Goal: Task Accomplishment & Management: Use online tool/utility

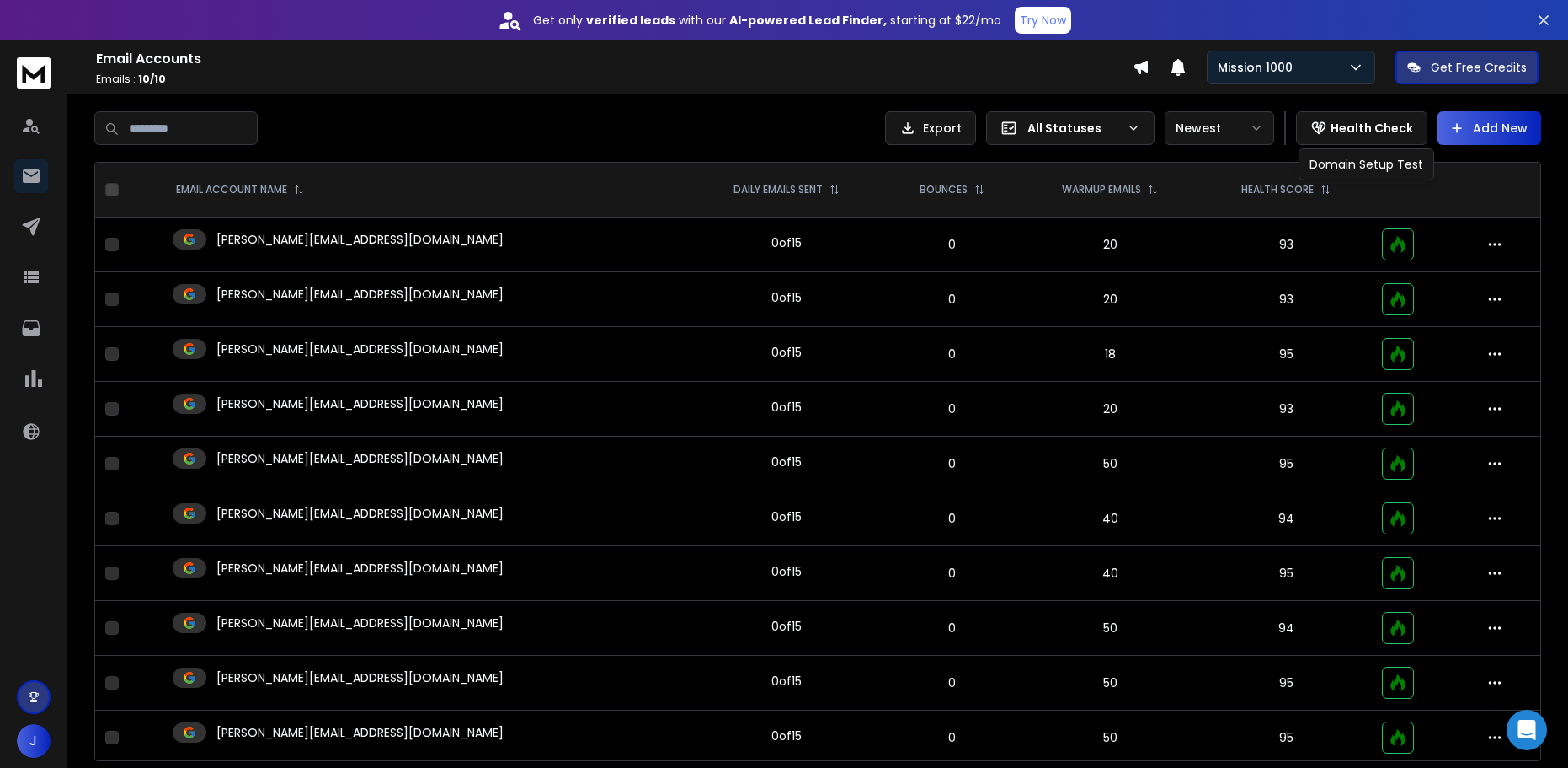
click at [1321, 69] on div "Mission 1000" at bounding box center [1292, 68] width 147 height 17
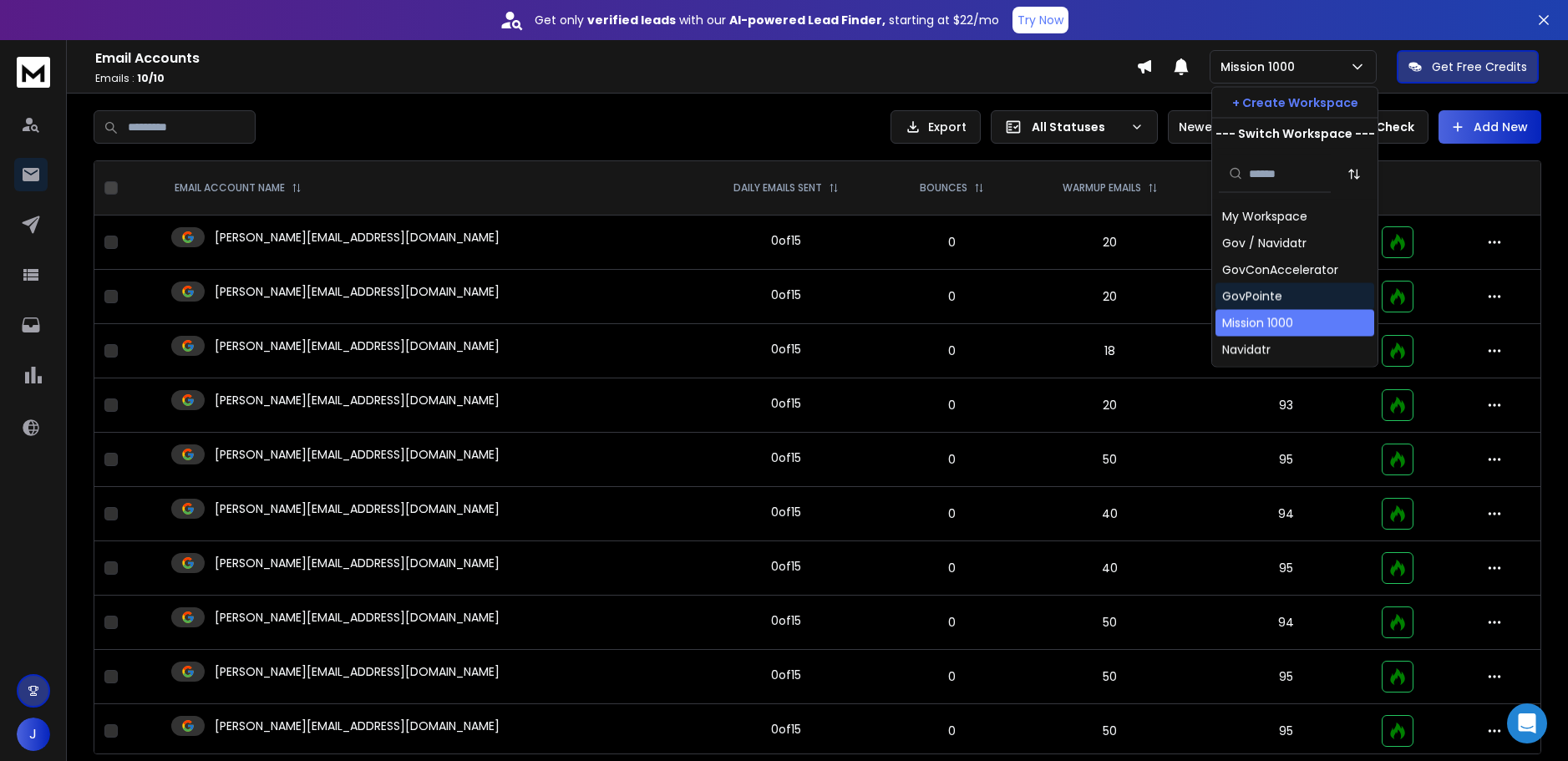
click at [1242, 299] on div "GovPointe" at bounding box center [1253, 296] width 60 height 17
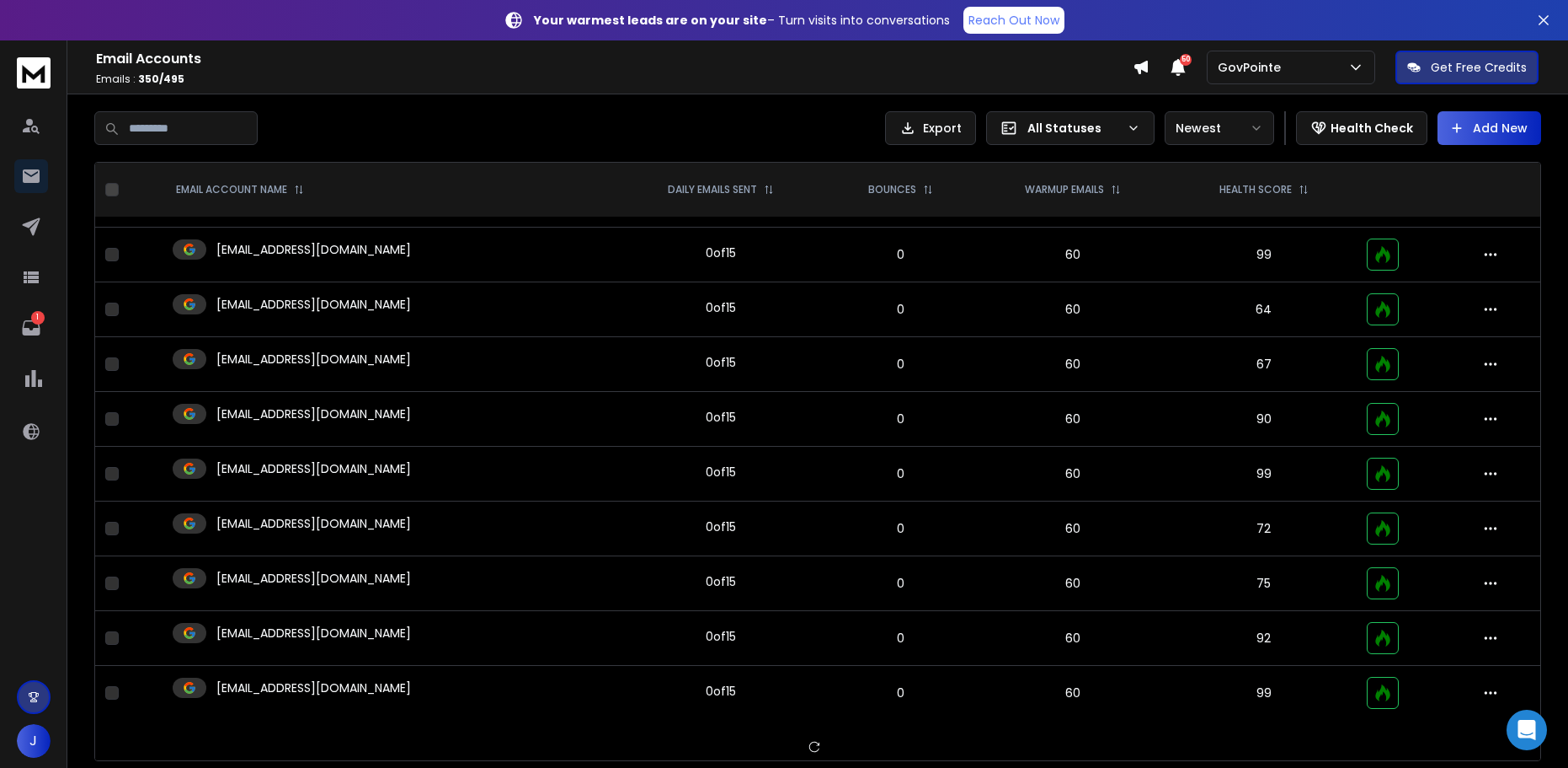
scroll to position [18159, 0]
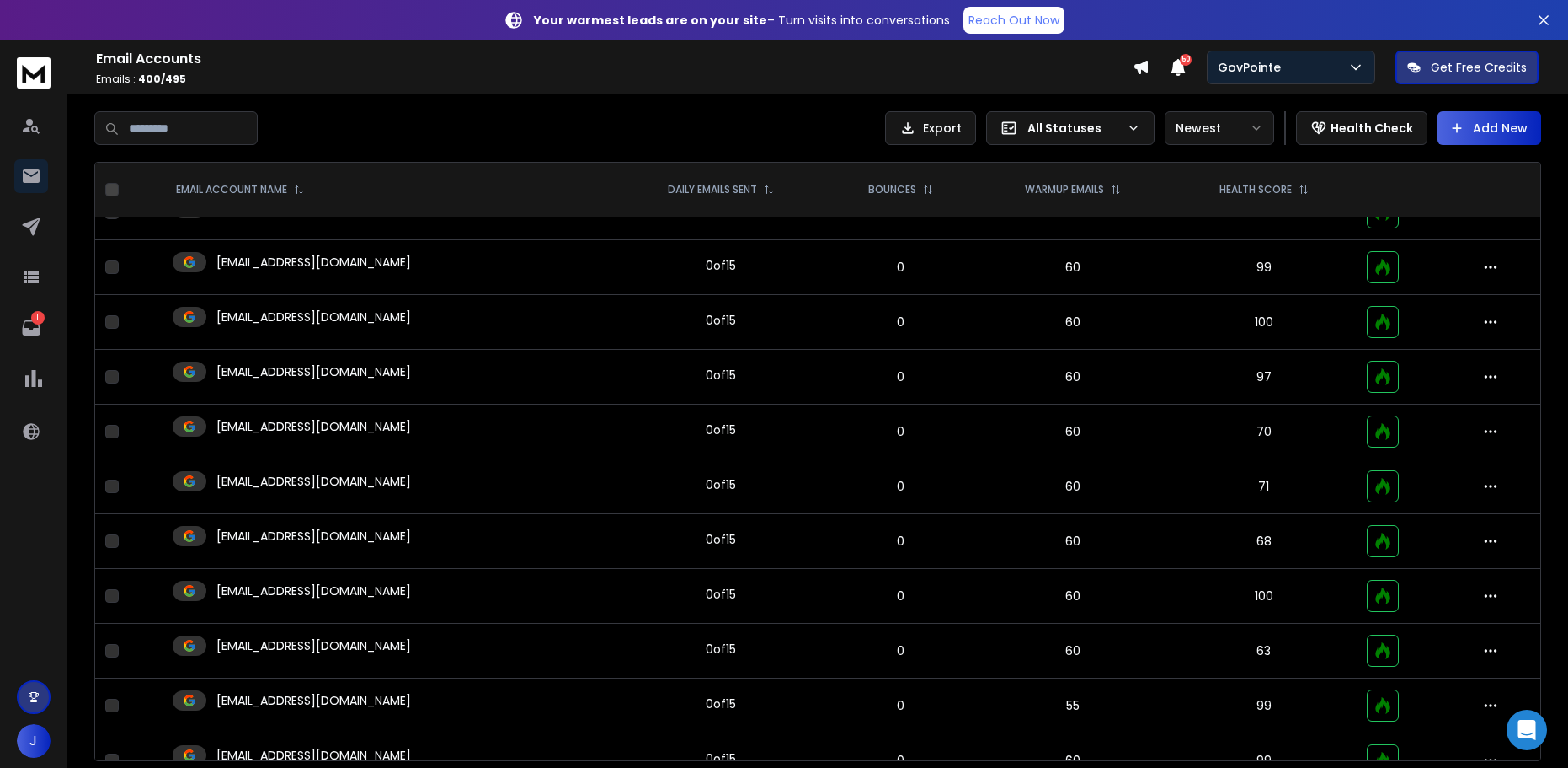
click at [1334, 61] on div "GovPointe" at bounding box center [1292, 68] width 147 height 17
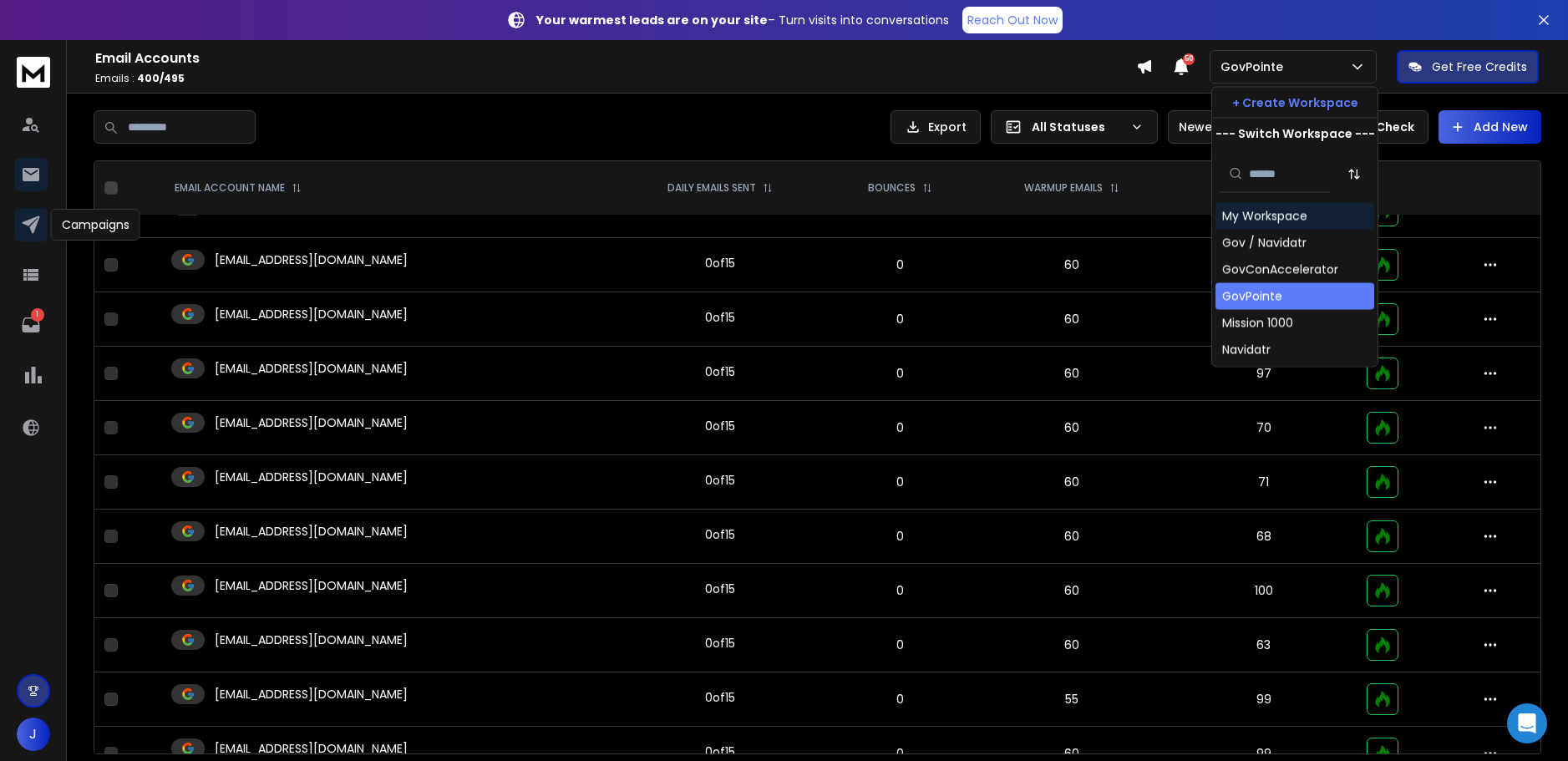
click at [40, 210] on link at bounding box center [30, 224] width 33 height 33
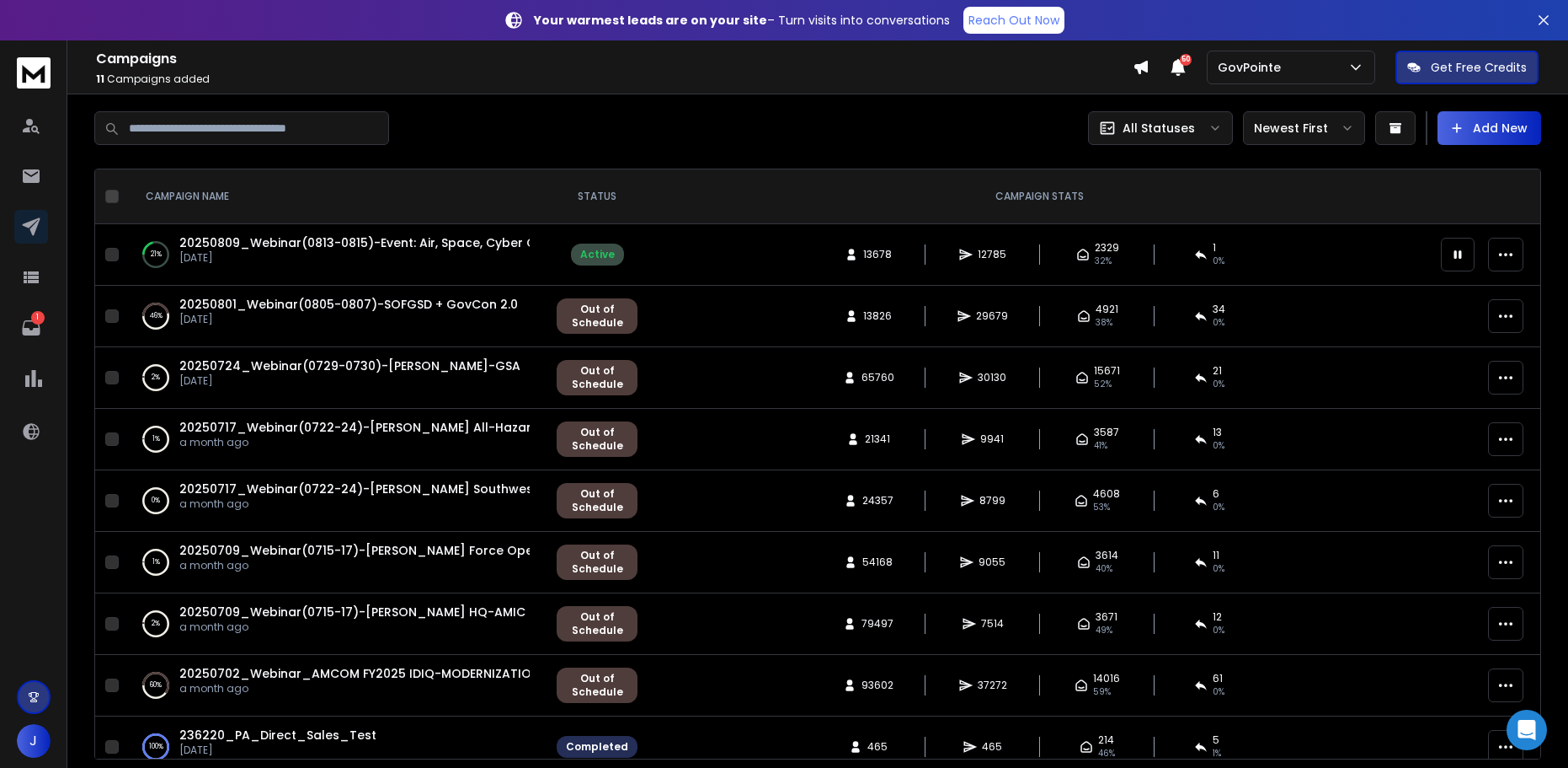
click at [316, 237] on span "20250809_Webinar(0813-0815)-Event: Air, Space, Cyber Con2025" at bounding box center [380, 243] width 403 height 17
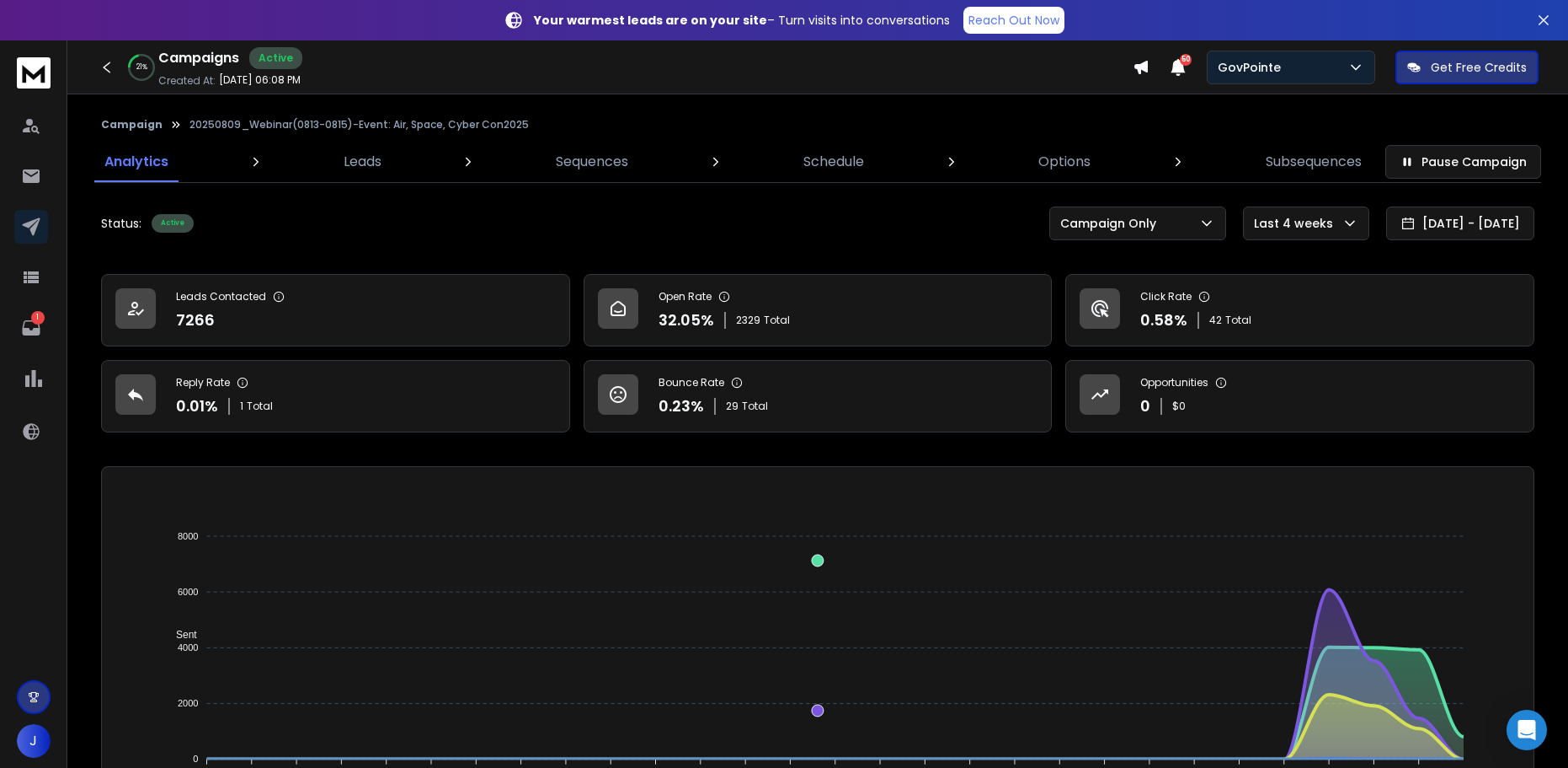
click at [1361, 55] on button "GovPointe" at bounding box center [1291, 67] width 169 height 33
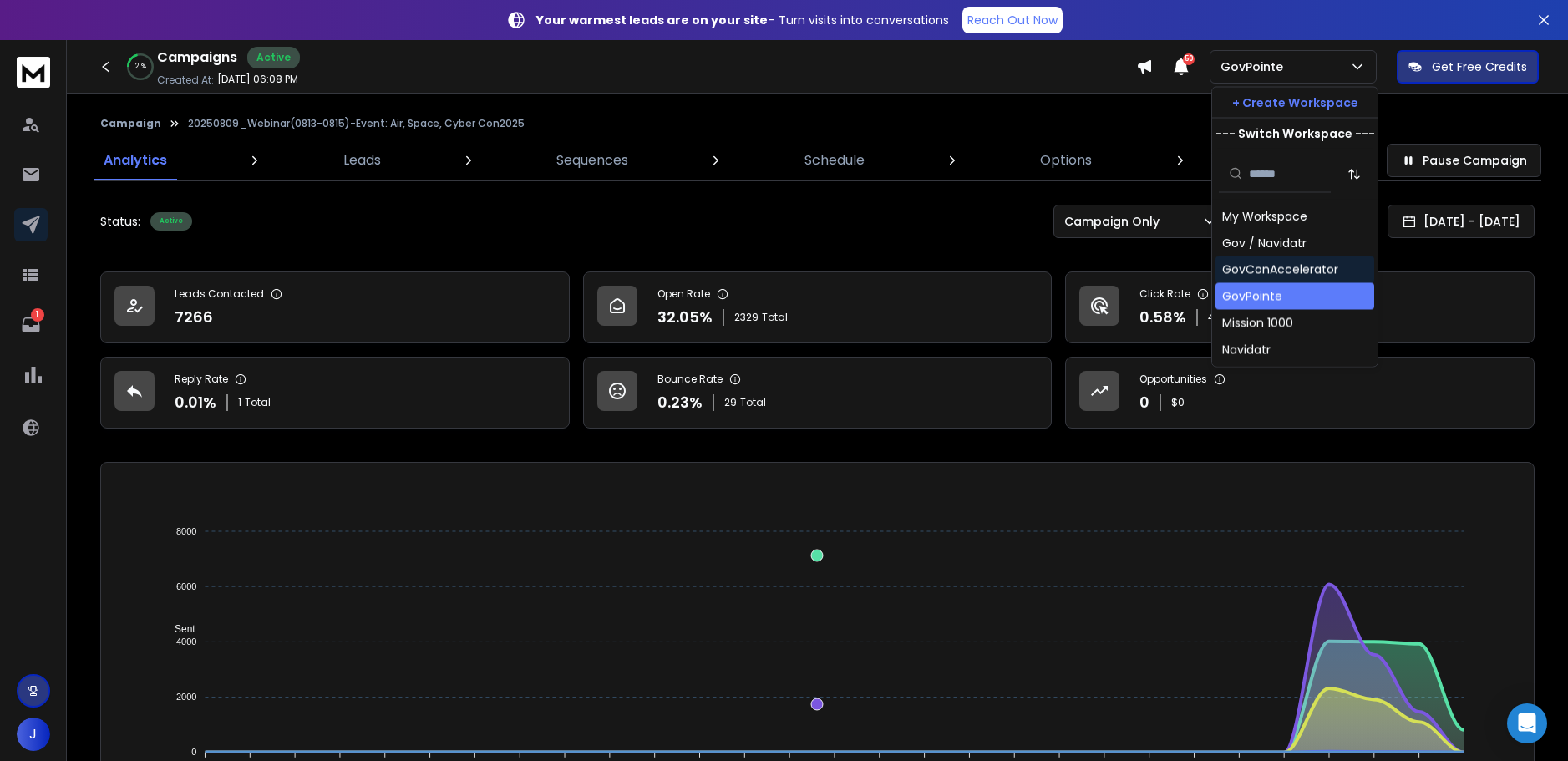
click at [1275, 263] on div "GovConAccelerator" at bounding box center [1280, 270] width 116 height 17
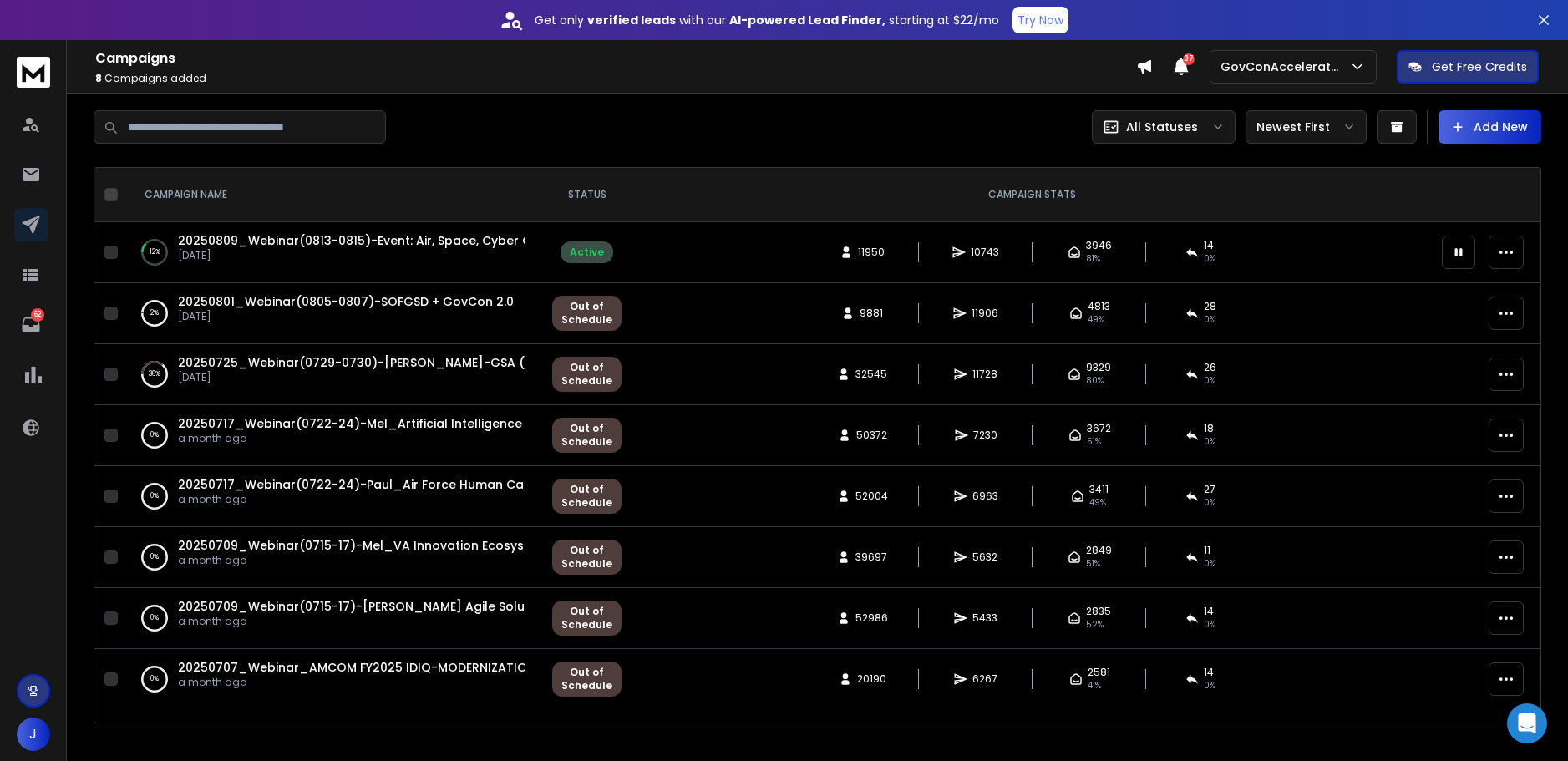
click at [363, 242] on span "20250809_Webinar(0813-0815)-Event: Air, Space, Cyber Con2025" at bounding box center [377, 241] width 400 height 17
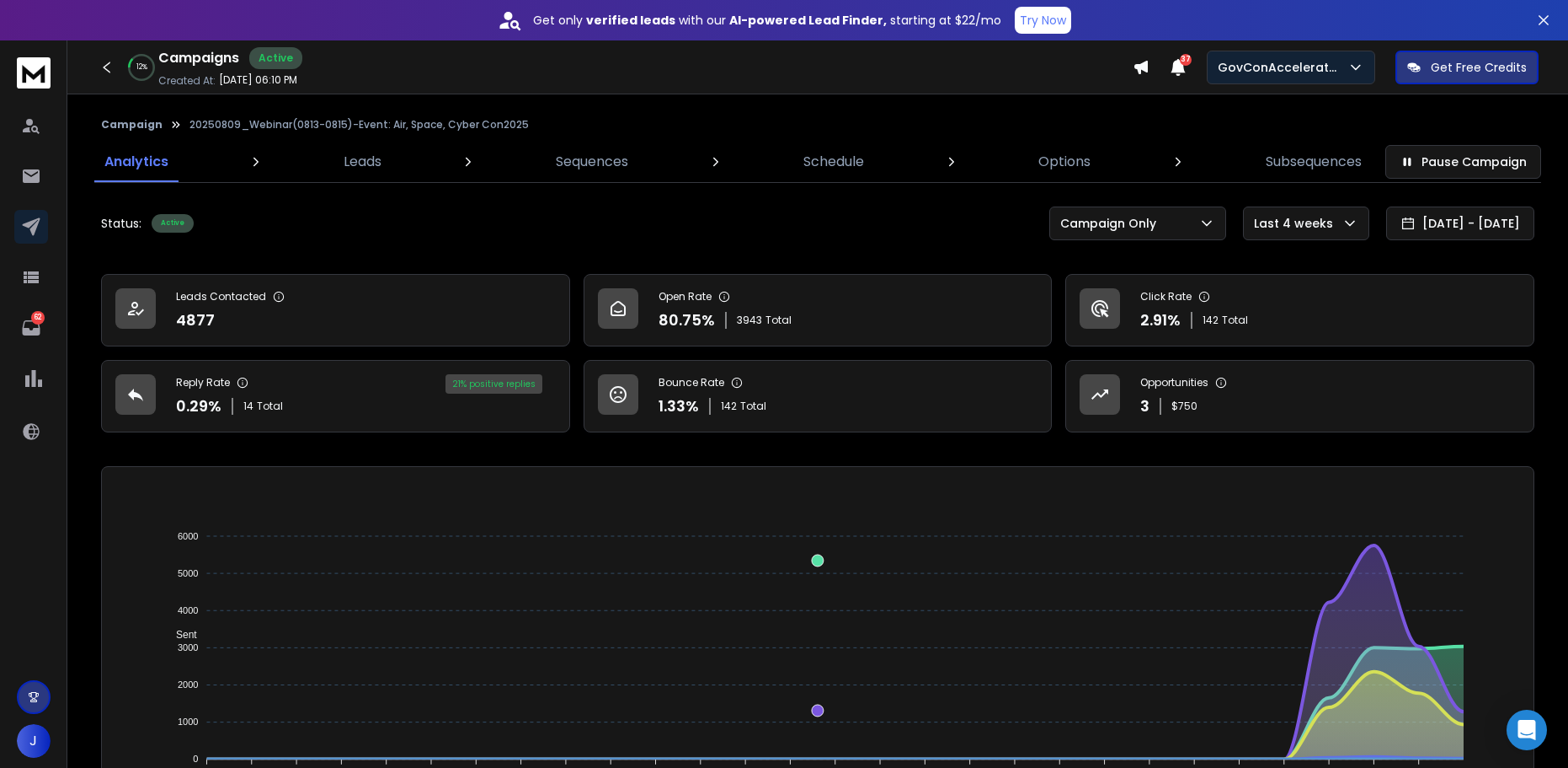
click at [1303, 64] on p "GovConAccelerator" at bounding box center [1283, 68] width 130 height 17
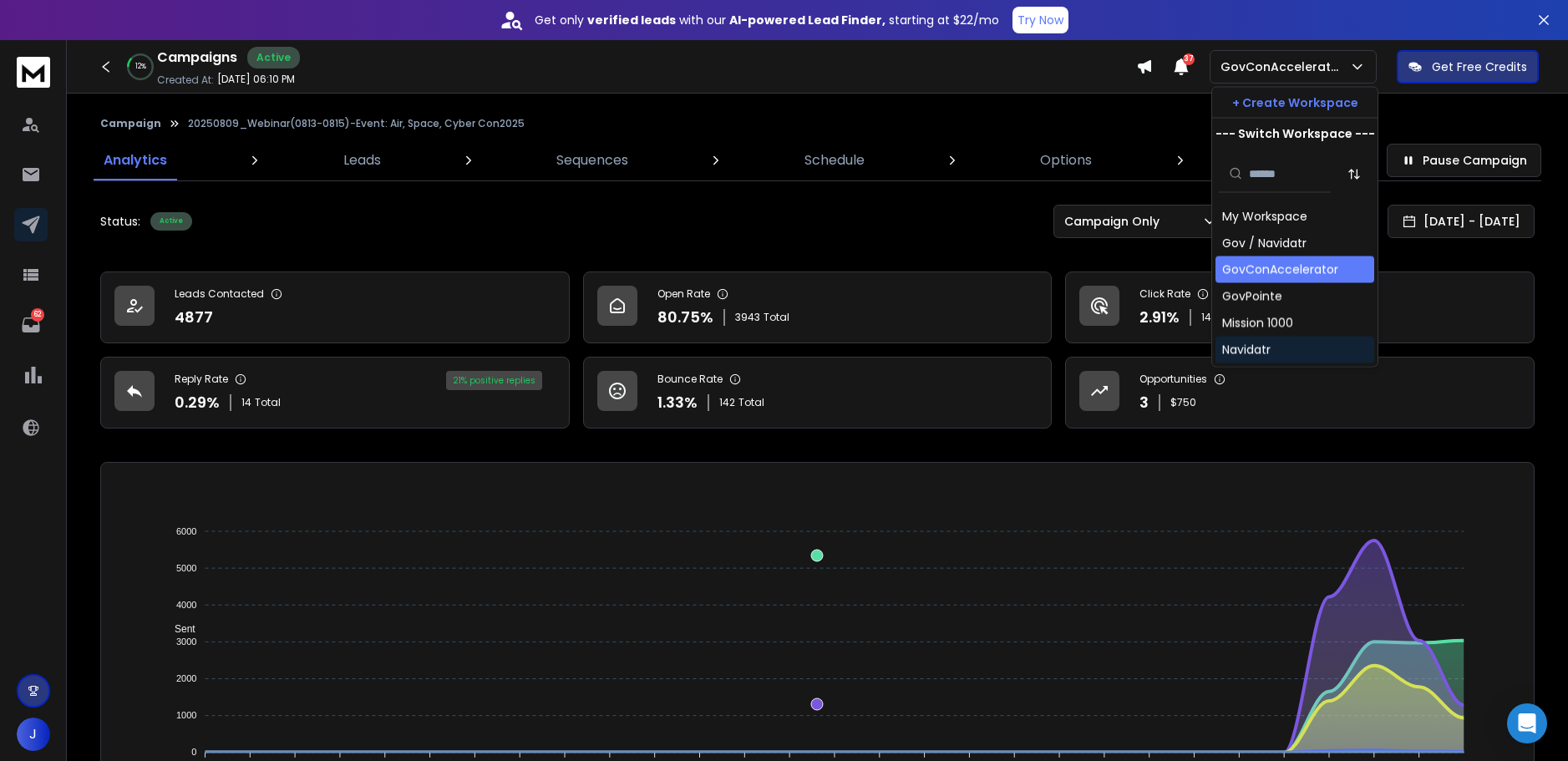
click at [1257, 346] on div "Navidatr" at bounding box center [1246, 350] width 48 height 17
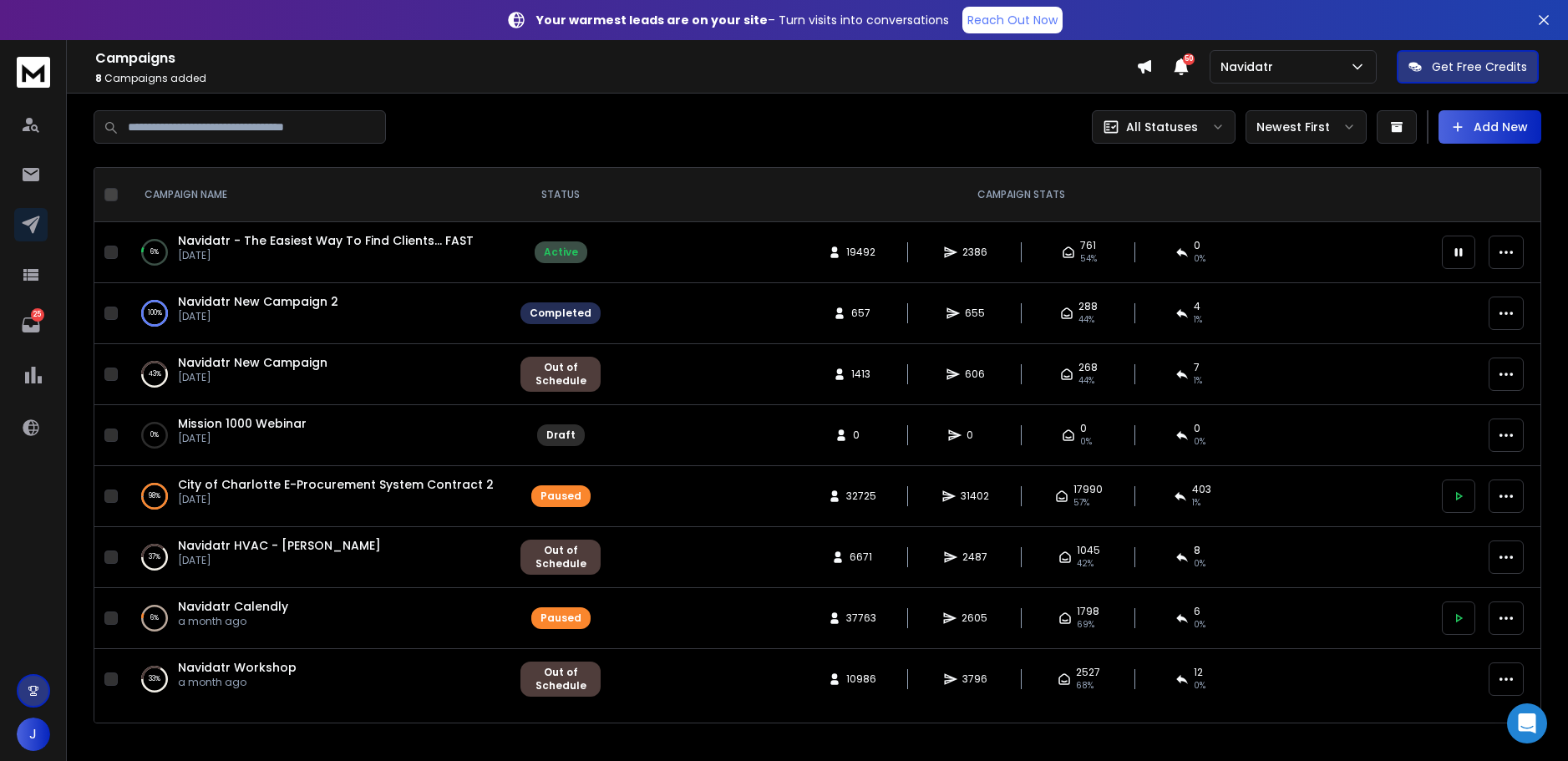
click at [435, 234] on span "Navidatr - The Easiest Way To Find Clients... FAST" at bounding box center [325, 241] width 296 height 17
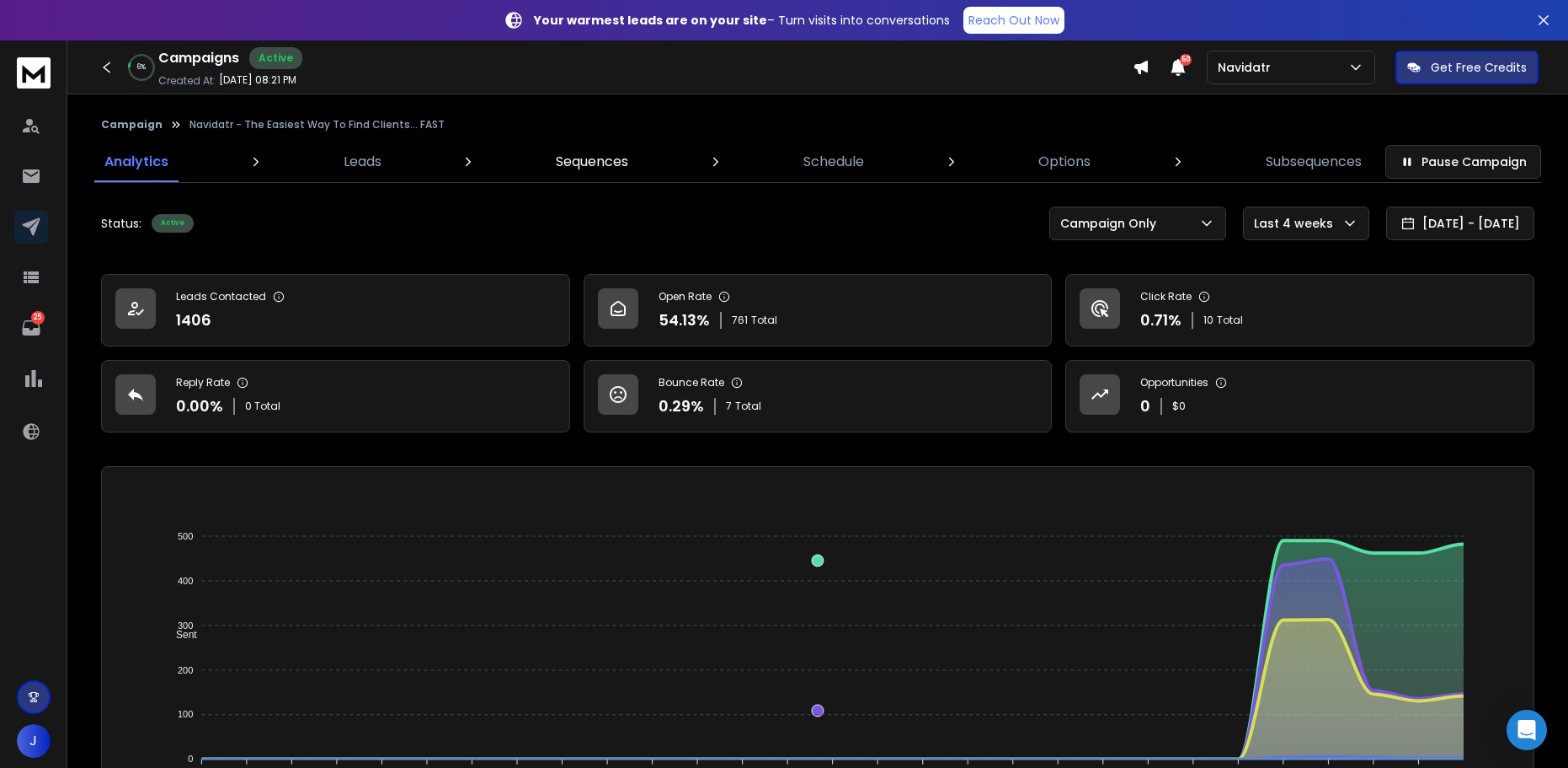
click at [614, 154] on p "Sequences" at bounding box center [593, 161] width 72 height 20
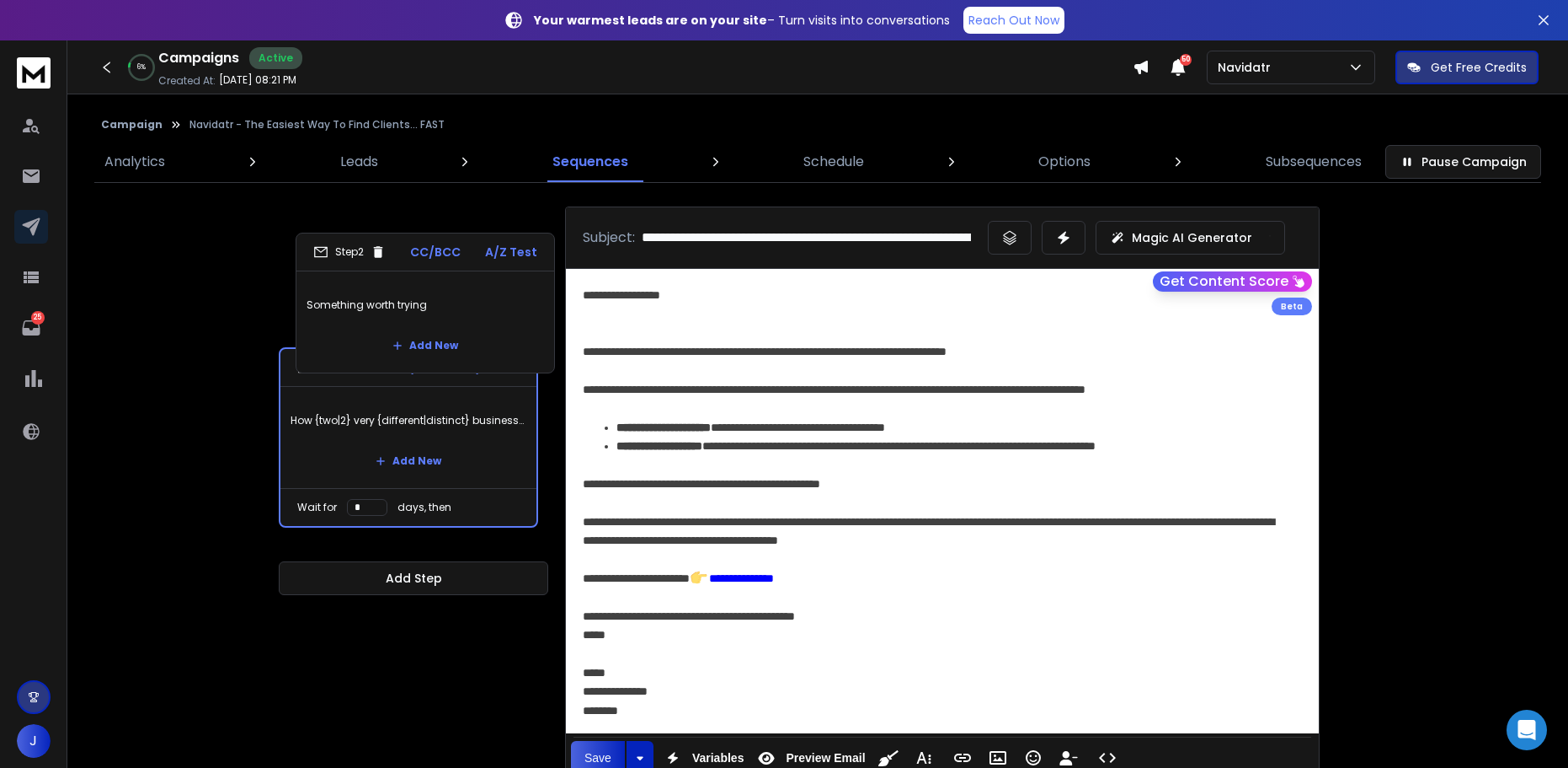
drag, startPoint x: 466, startPoint y: 493, endPoint x: 489, endPoint y: 304, distance: 190.4
click at [489, 304] on ul "Step 1 CC/BCC A/Z Test How {two|2} very {different|distinct} businesses scaled …" at bounding box center [409, 375] width 259 height 338
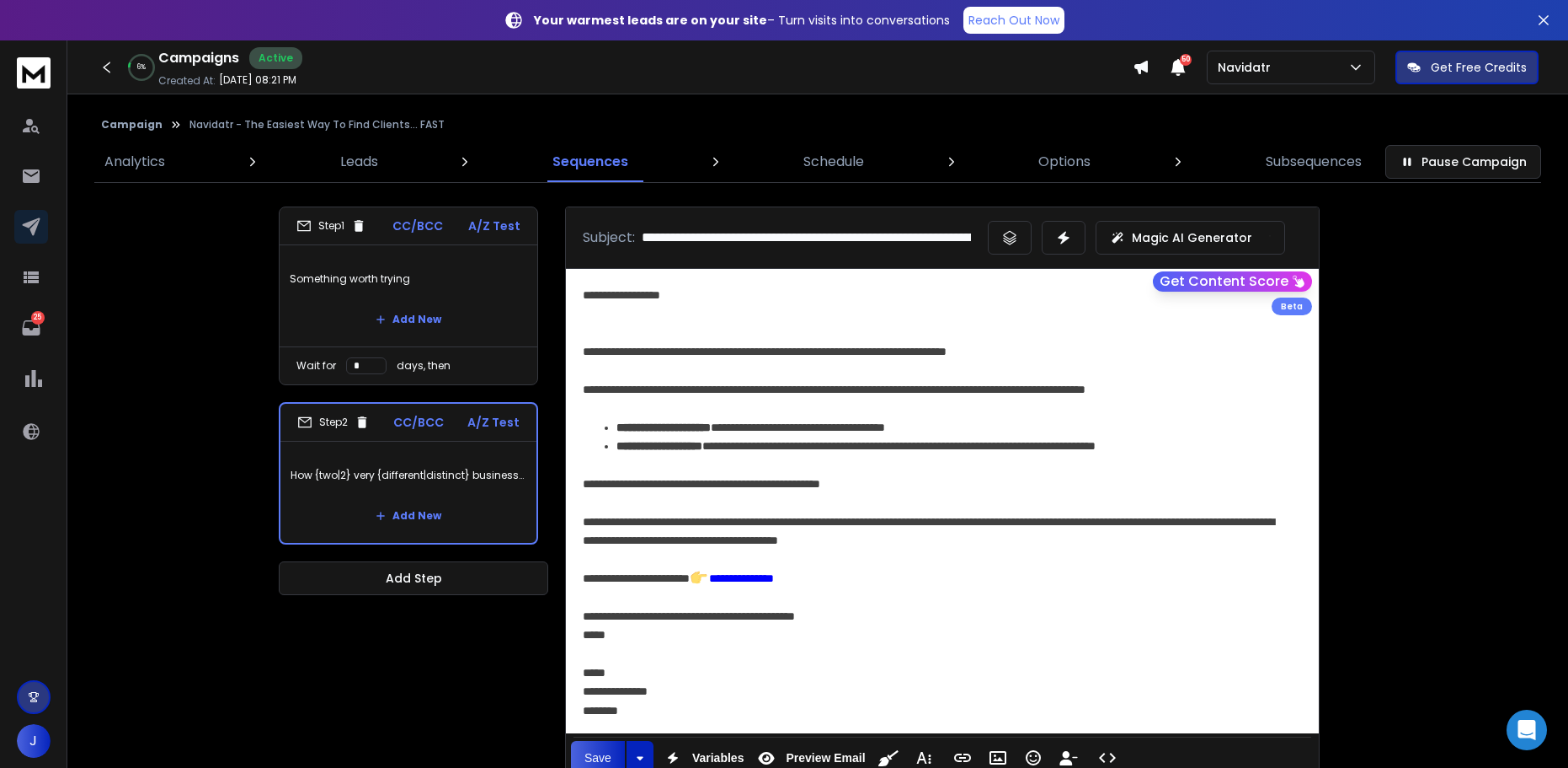
click at [480, 276] on p "Something worth trying" at bounding box center [408, 279] width 237 height 48
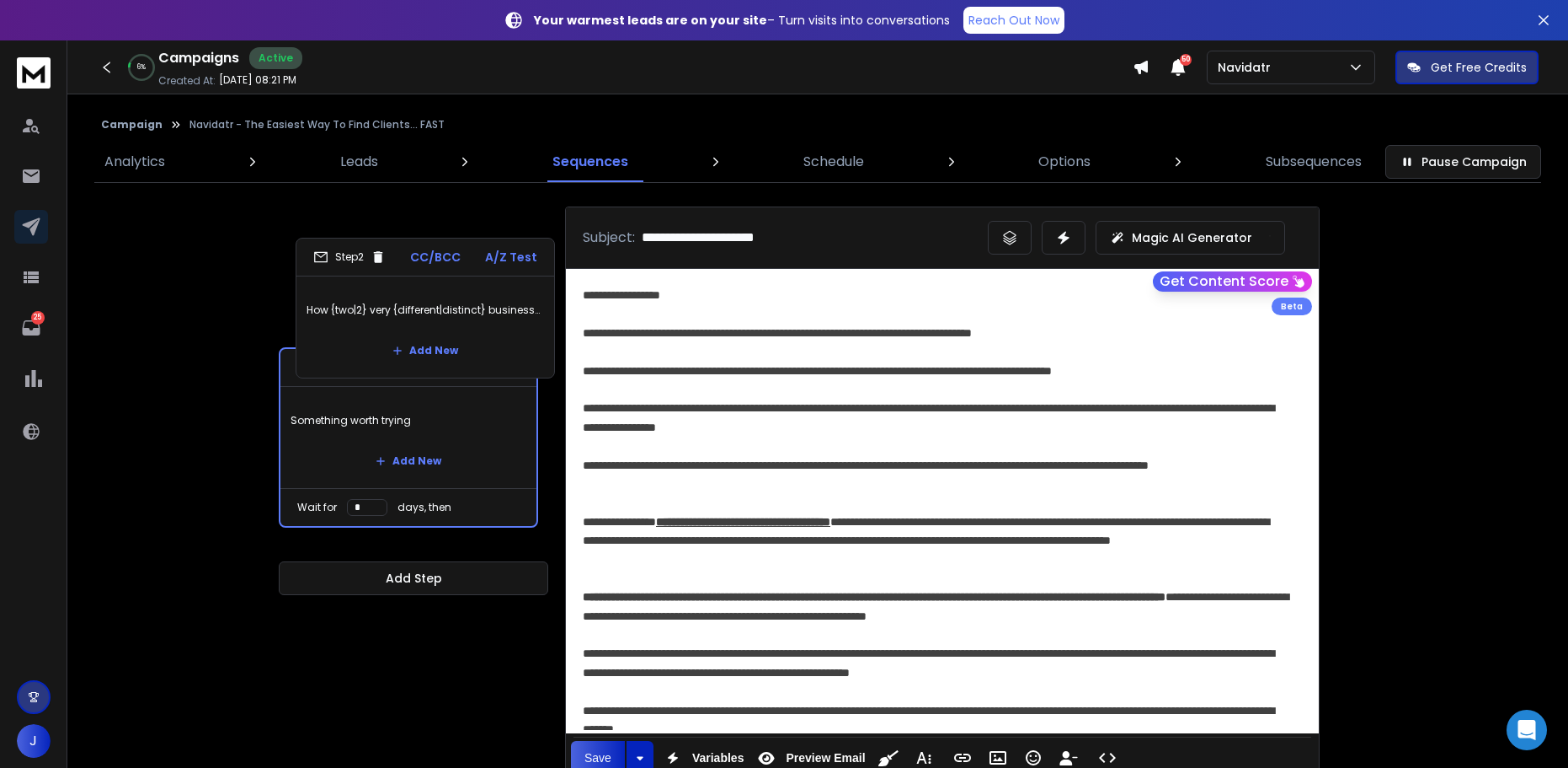
drag, startPoint x: 473, startPoint y: 508, endPoint x: 490, endPoint y: 309, distance: 199.7
click at [490, 309] on ul "Step 1 CC/BCC A/Z Test Something worth trying Add New Wait for * days, then Ste…" at bounding box center [409, 375] width 259 height 338
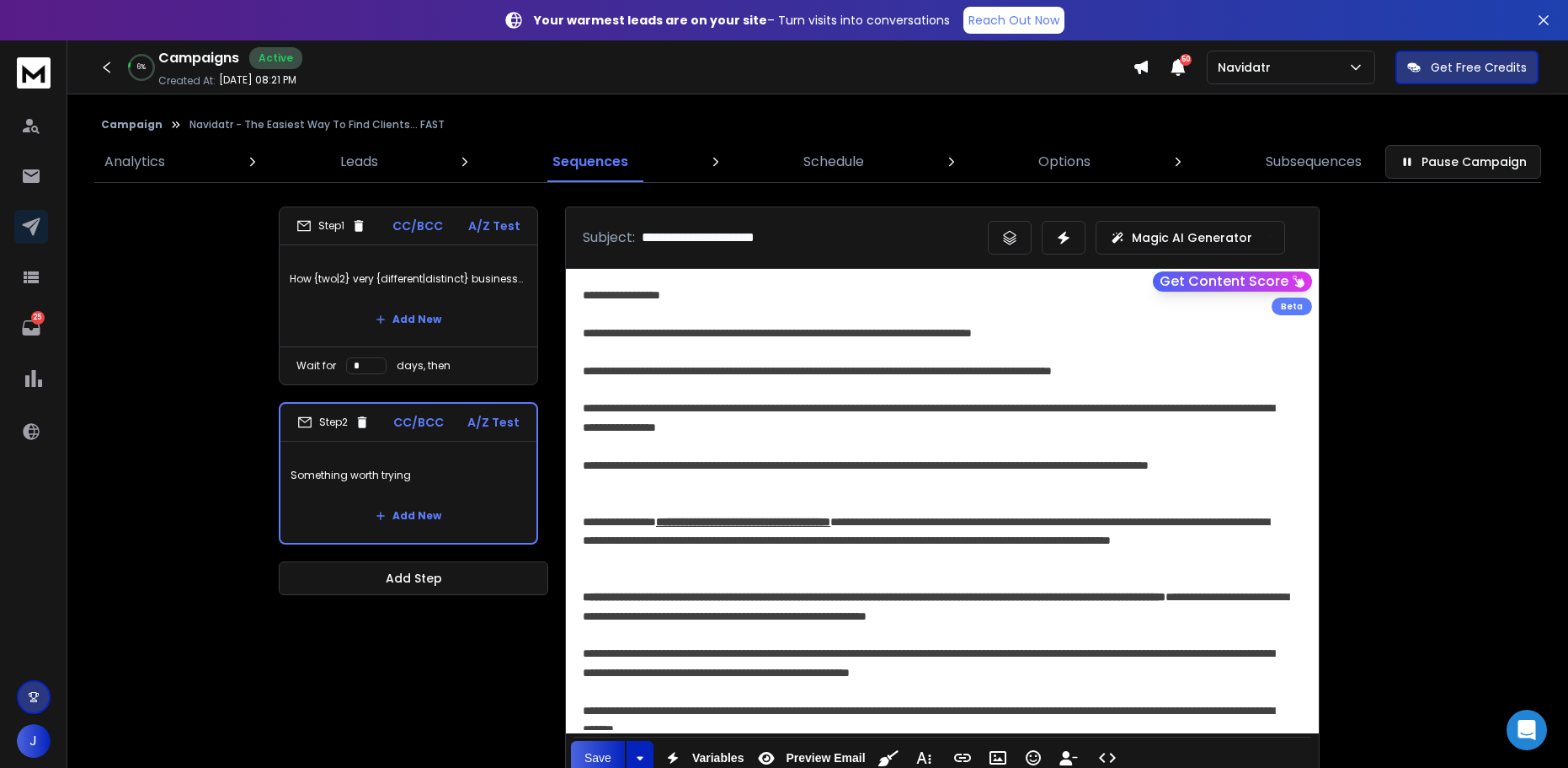
click at [493, 305] on div "Add New" at bounding box center [408, 318] width 237 height 33
type input "**********"
